Goal: Task Accomplishment & Management: Manage account settings

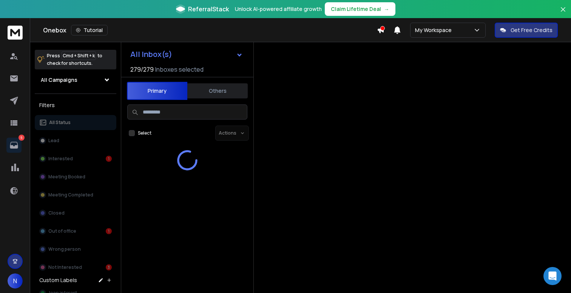
click at [158, 91] on button "Primary" at bounding box center [157, 91] width 60 height 18
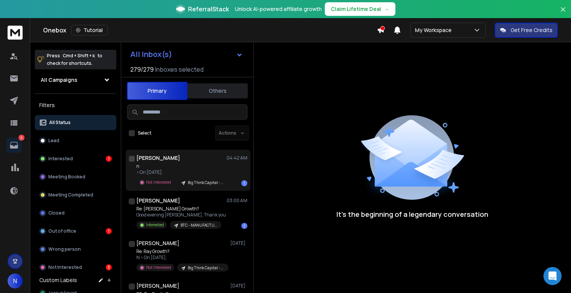
click at [183, 159] on div "[PERSON_NAME] 04:42 AM" at bounding box center [191, 158] width 111 height 8
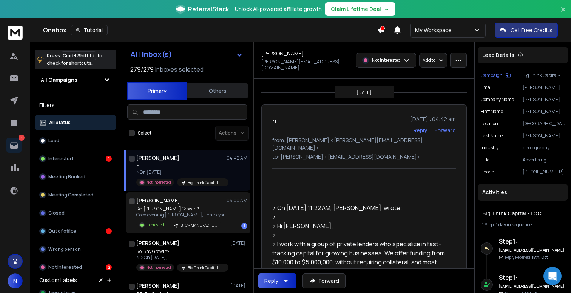
click at [184, 207] on p "Re: [PERSON_NAME] Growth?" at bounding box center [180, 209] width 89 height 6
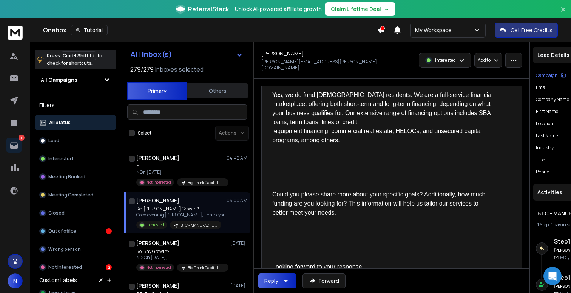
scroll to position [214, 0]
click at [218, 79] on div "All Inbox(s) 279 / 279 Inboxes selected Primary Others Select Actions [PERSON_N…" at bounding box center [187, 188] width 132 height 293
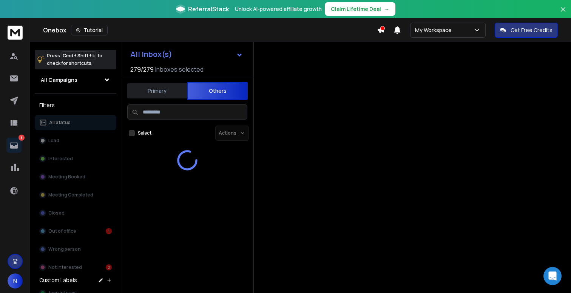
scroll to position [0, 0]
click at [212, 86] on button "Others" at bounding box center [217, 91] width 60 height 18
click at [165, 86] on button "Primary" at bounding box center [157, 91] width 60 height 17
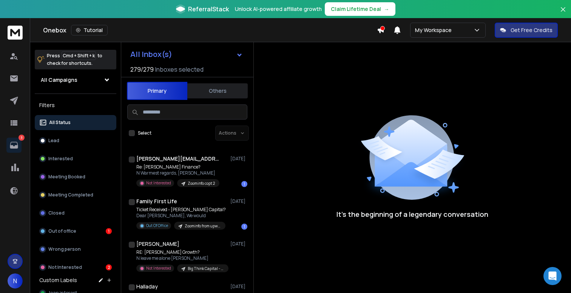
scroll to position [209, 0]
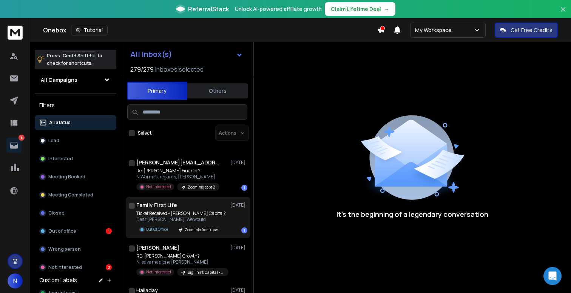
click at [186, 202] on div "Family First Life [DATE]" at bounding box center [191, 206] width 111 height 8
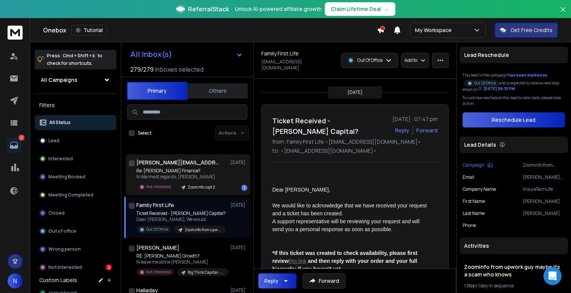
click at [193, 187] on p "Zoominfo copt 2" at bounding box center [201, 188] width 27 height 6
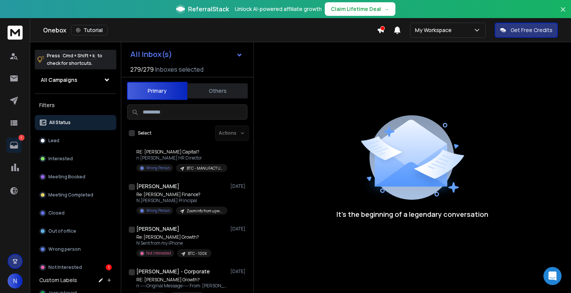
scroll to position [2680, 0]
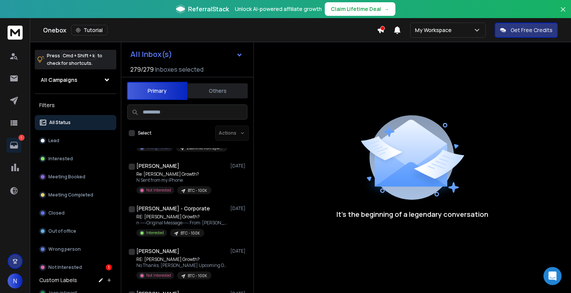
click at [100, 265] on button "Not Interested 1" at bounding box center [76, 267] width 82 height 15
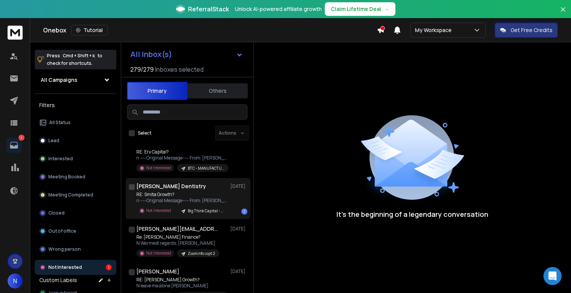
scroll to position [93, 0]
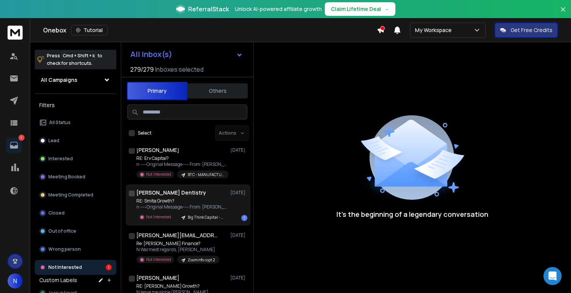
click at [202, 208] on p "n -----Original Message----- From: [PERSON_NAME]" at bounding box center [181, 207] width 91 height 6
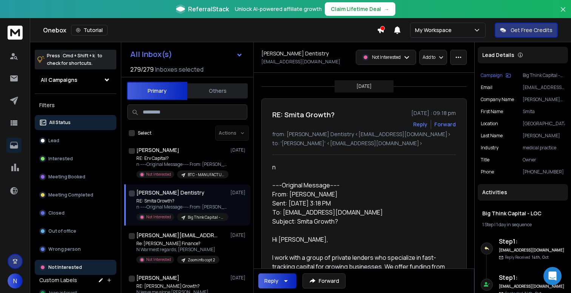
click at [90, 126] on button "All Status" at bounding box center [76, 122] width 82 height 15
